Goal: Check status

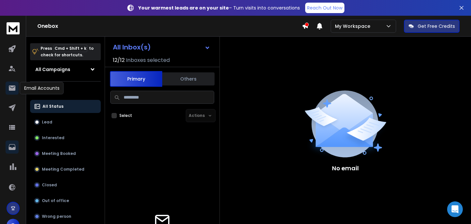
click at [11, 89] on icon at bounding box center [12, 87] width 7 height 5
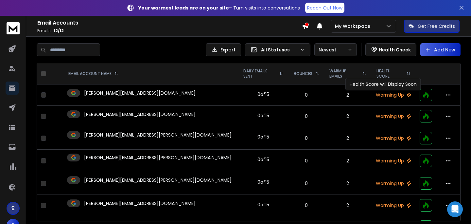
click at [381, 97] on p "Warming Up" at bounding box center [393, 95] width 37 height 7
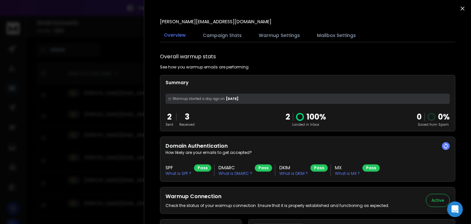
click at [461, 7] on icon "button" at bounding box center [462, 8] width 3 height 3
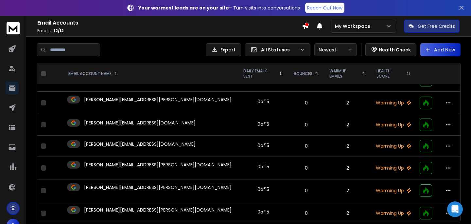
scroll to position [124, 0]
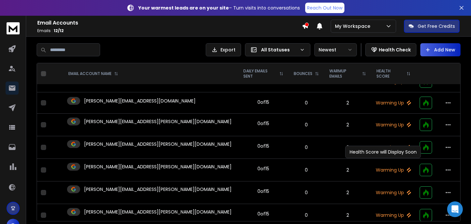
click at [381, 166] on p "Warming Up" at bounding box center [393, 169] width 37 height 7
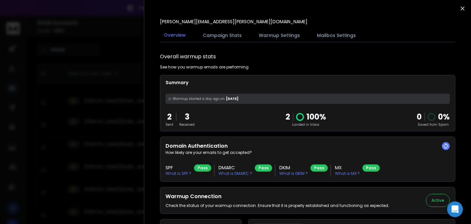
click at [460, 9] on icon "button" at bounding box center [462, 8] width 7 height 7
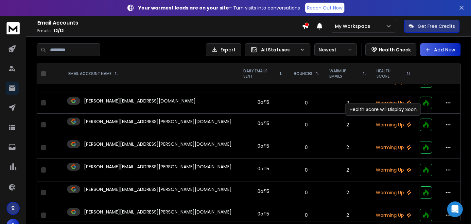
click at [375, 122] on p "Warming Up" at bounding box center [393, 124] width 37 height 7
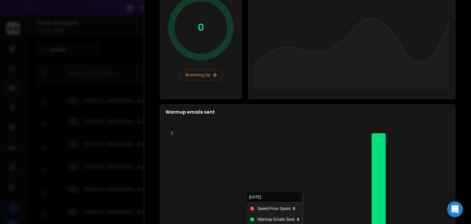
scroll to position [259, 0]
